Goal: Task Accomplishment & Management: Complete application form

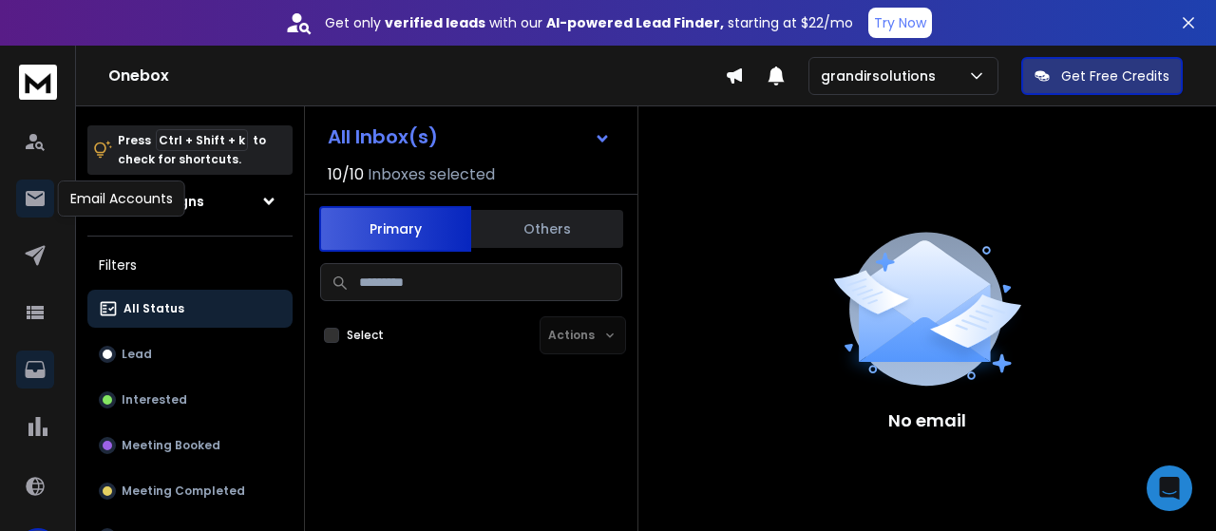
click at [40, 195] on icon at bounding box center [35, 198] width 23 height 23
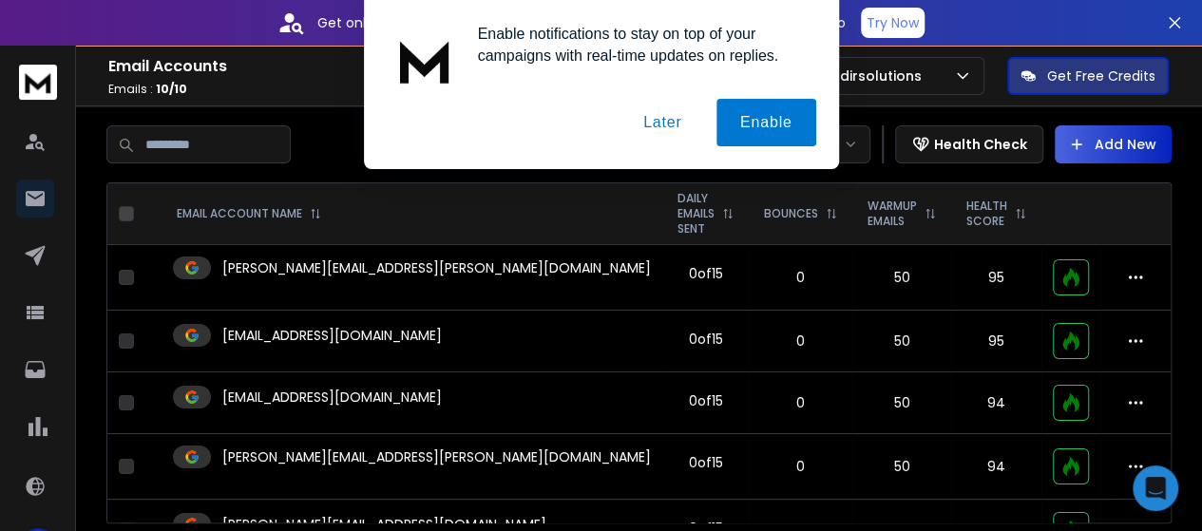
click at [661, 128] on button "Later" at bounding box center [662, 123] width 86 height 48
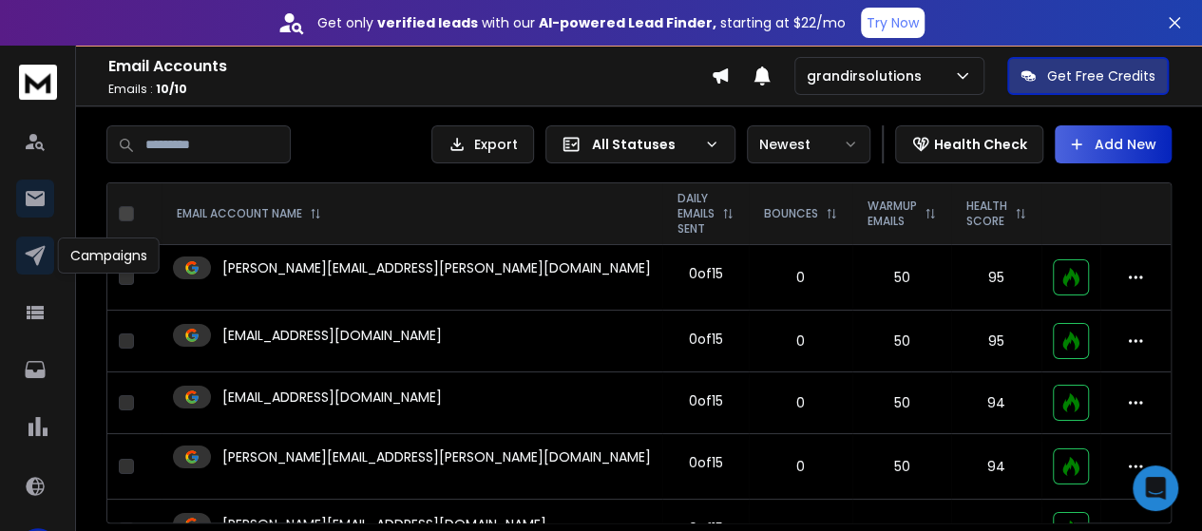
click at [45, 260] on icon at bounding box center [35, 255] width 23 height 23
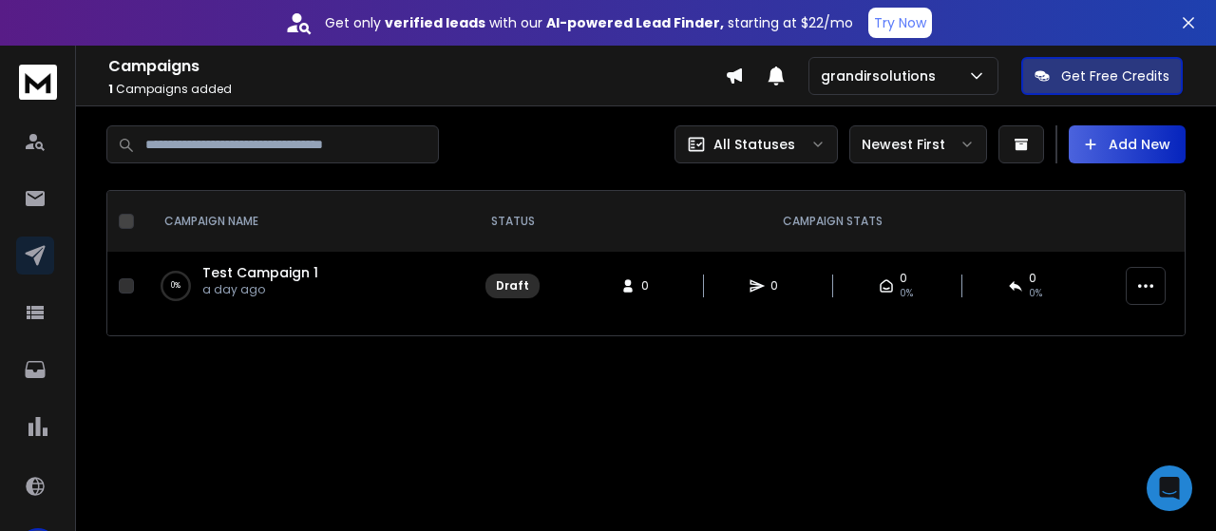
click at [225, 278] on span "Test Campaign 1" at bounding box center [260, 272] width 116 height 19
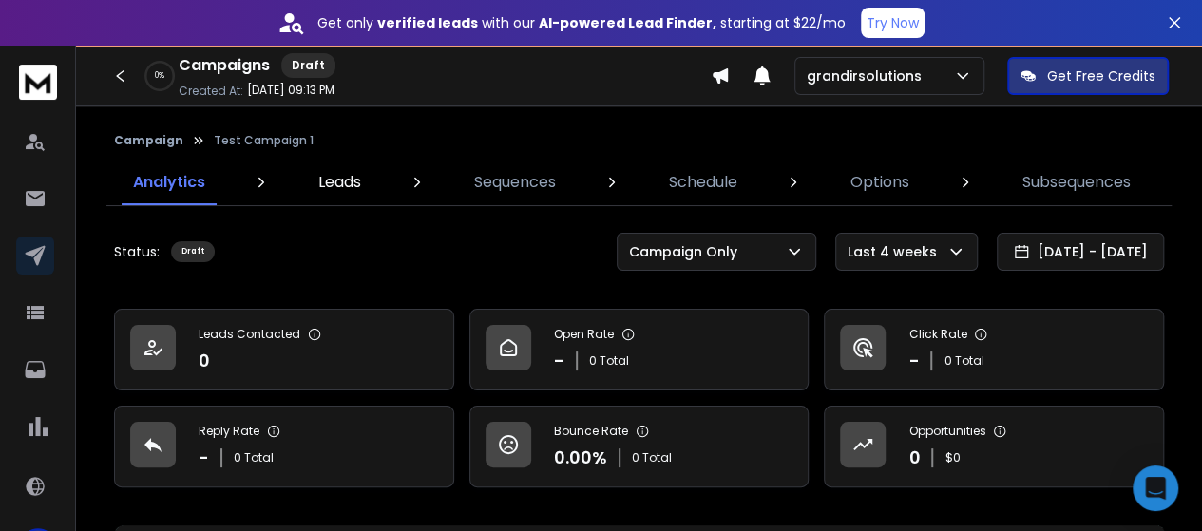
click at [329, 183] on p "Leads" at bounding box center [339, 182] width 43 height 23
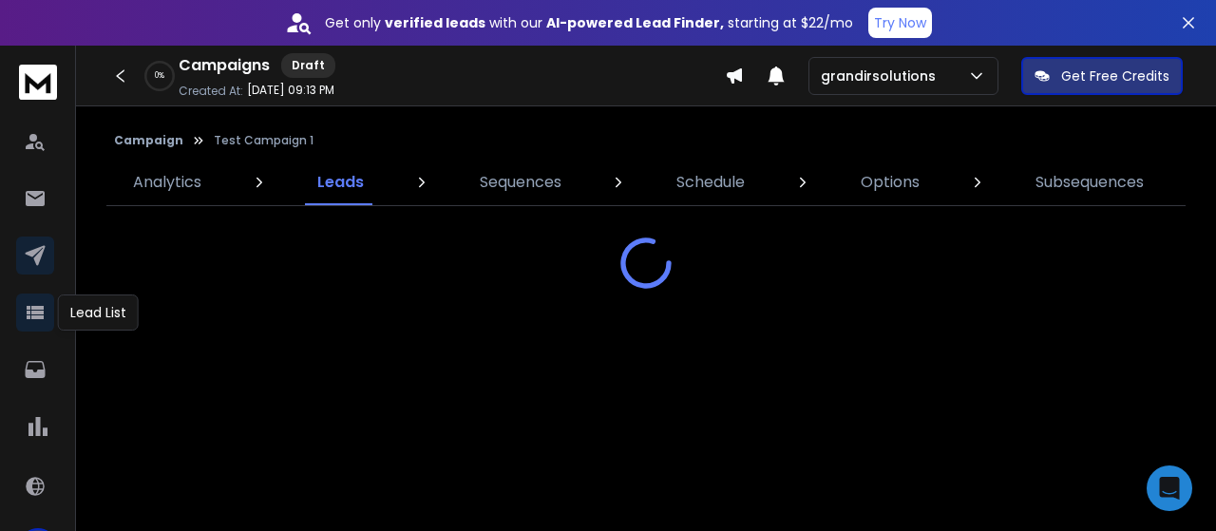
click at [34, 310] on icon at bounding box center [35, 312] width 23 height 23
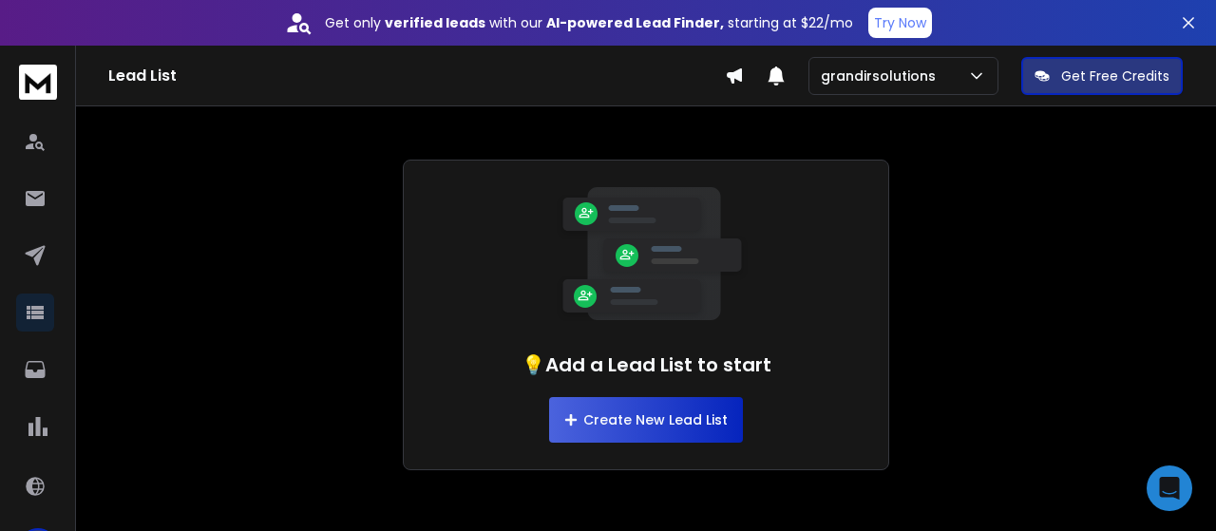
click at [637, 419] on button "Create New Lead List" at bounding box center [646, 420] width 194 height 46
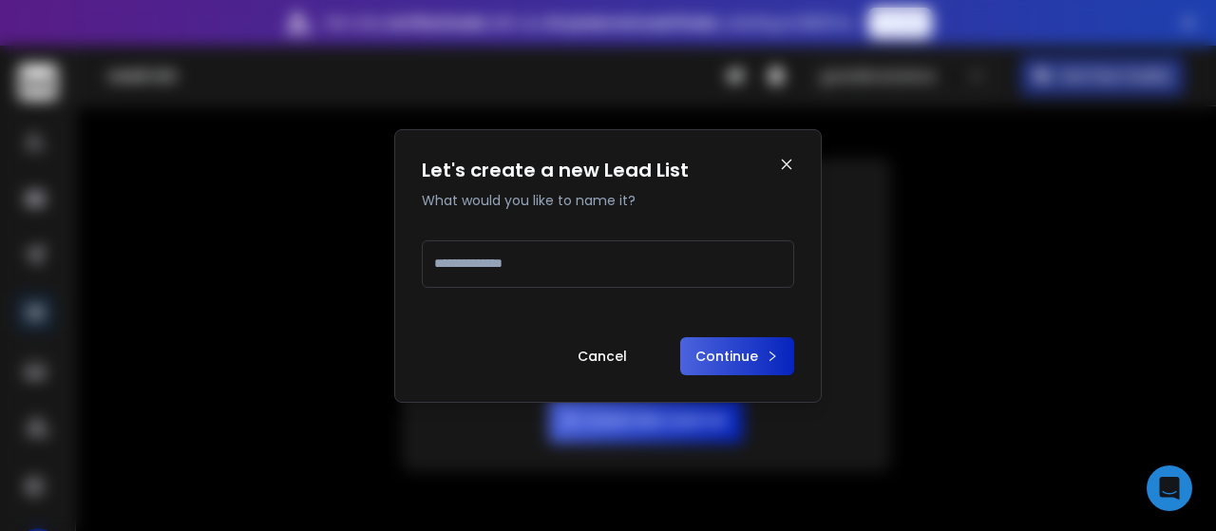
click at [568, 257] on input at bounding box center [608, 264] width 372 height 48
click at [553, 264] on input "**********" at bounding box center [608, 264] width 372 height 48
type input "**********"
click at [720, 345] on button "Continue" at bounding box center [737, 356] width 114 height 38
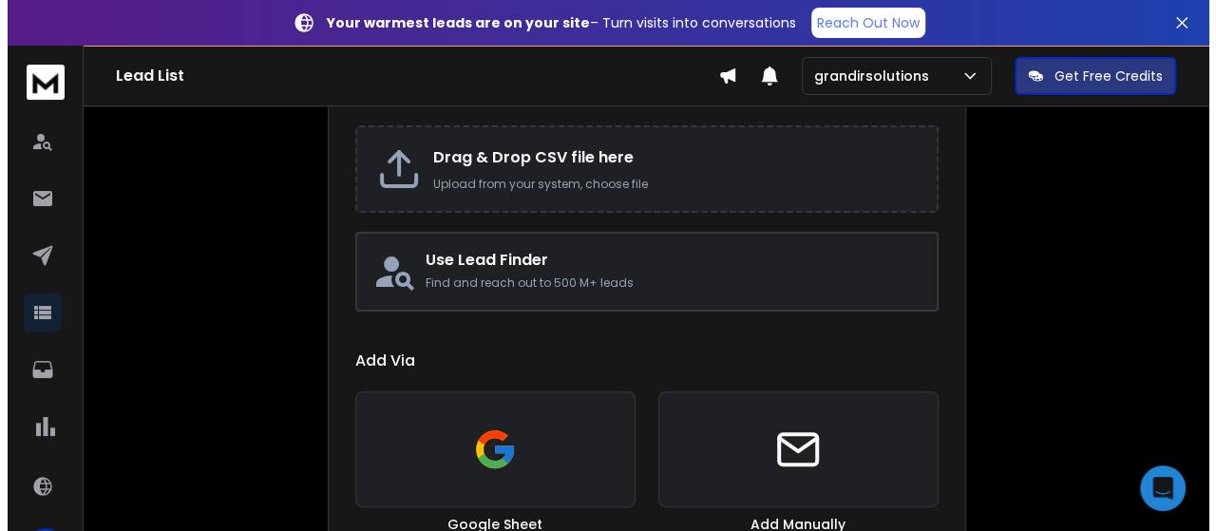
scroll to position [166, 0]
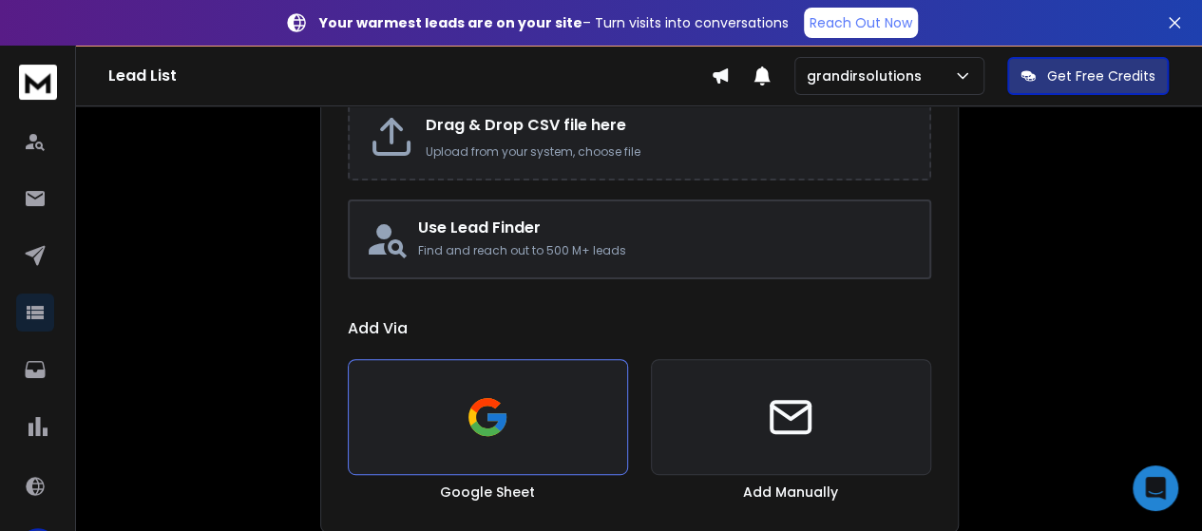
click at [499, 464] on div at bounding box center [488, 417] width 280 height 116
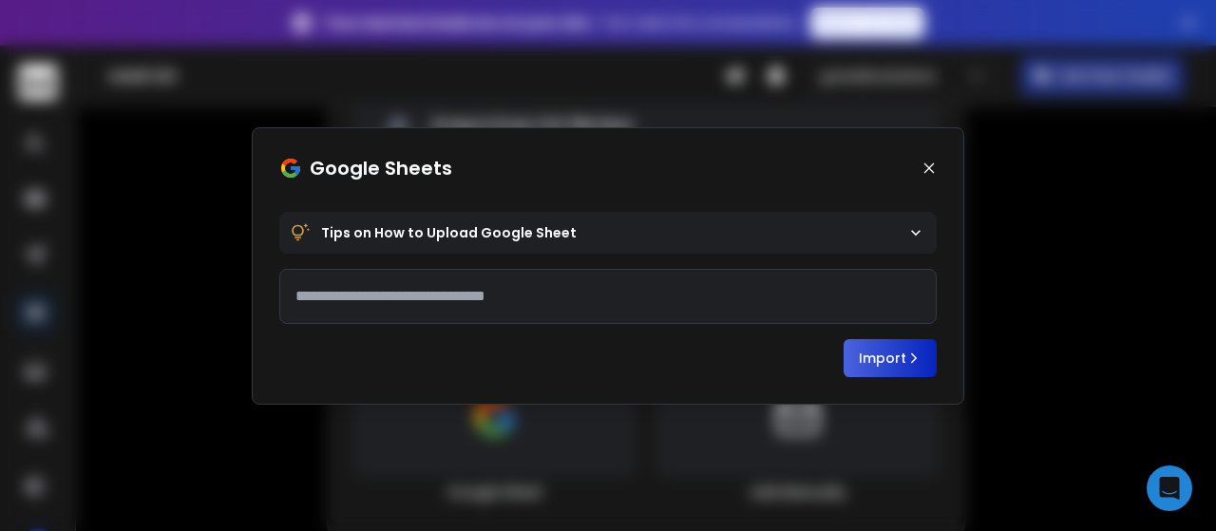
click at [519, 286] on input at bounding box center [607, 296] width 657 height 55
paste input "**********"
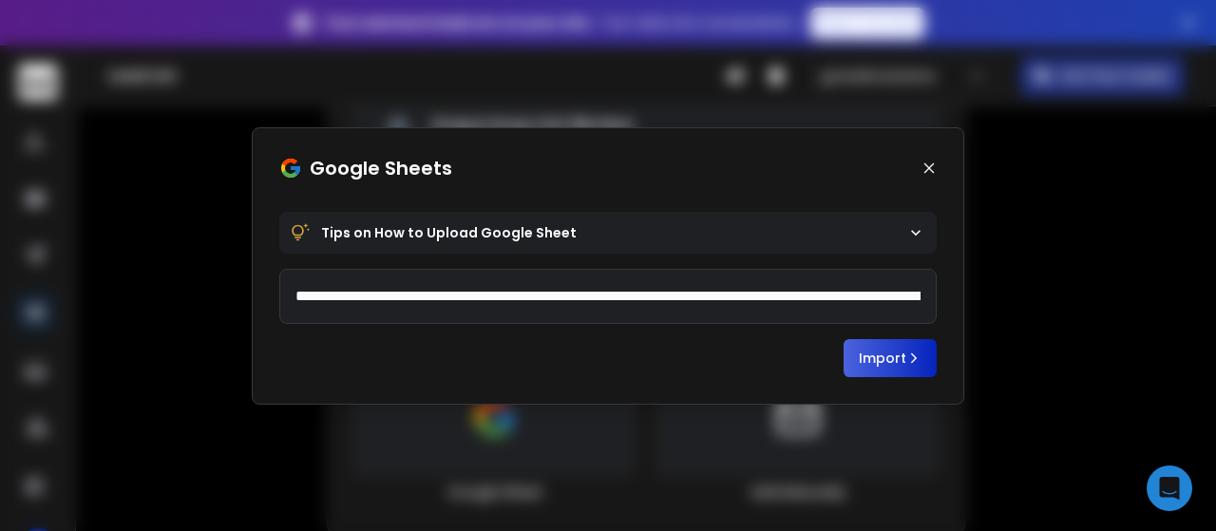
scroll to position [0, 390]
type input "**********"
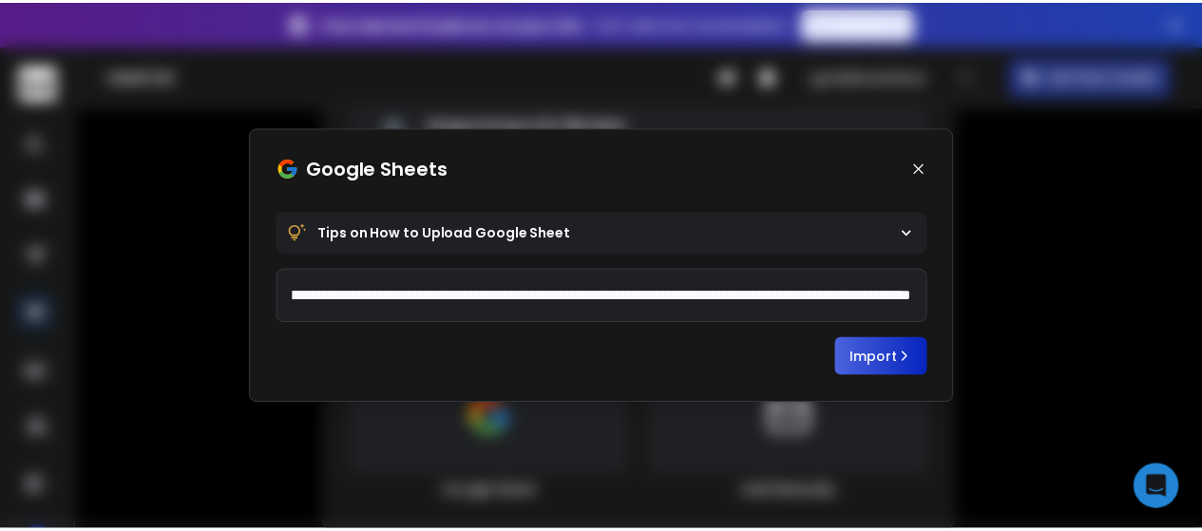
scroll to position [0, 0]
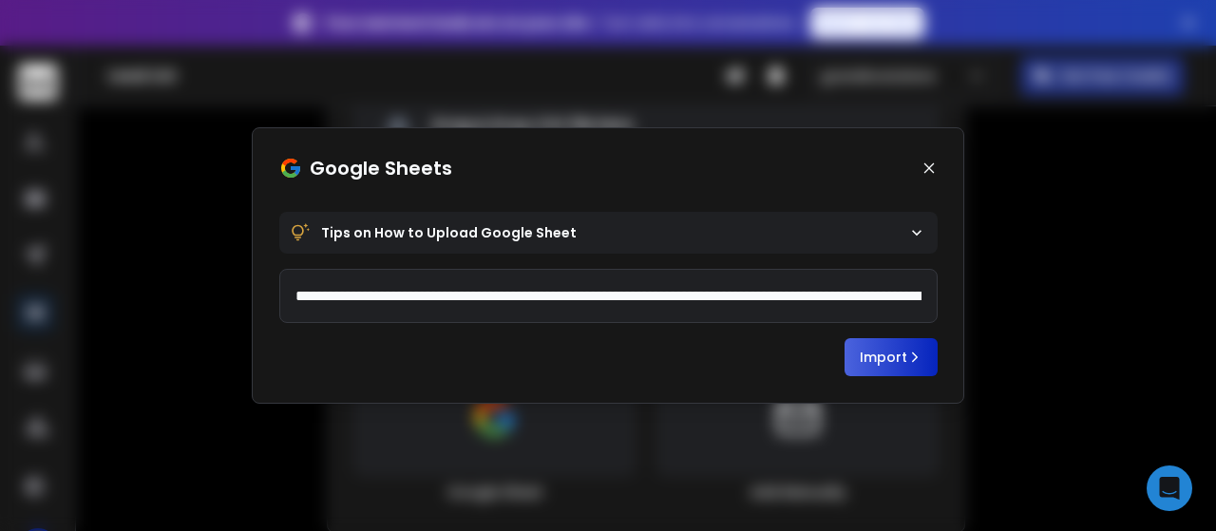
click at [899, 352] on button "Import" at bounding box center [891, 357] width 93 height 38
drag, startPoint x: 931, startPoint y: 180, endPoint x: 931, endPoint y: 166, distance: 13.3
click at [931, 166] on div "Google Sheets" at bounding box center [607, 168] width 657 height 27
click at [931, 166] on icon at bounding box center [929, 167] width 10 height 10
